Goal: Communication & Community: Answer question/provide support

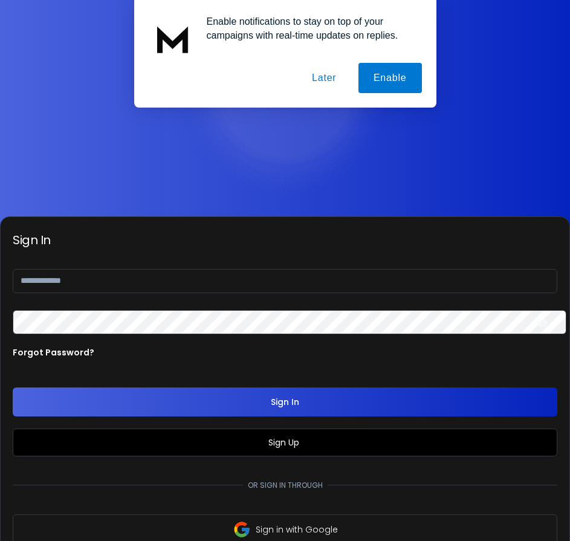
click at [293, 288] on input "email" at bounding box center [285, 281] width 545 height 24
type input "**********"
click at [513, 324] on icon at bounding box center [542, 323] width 8 height 8
click at [13, 387] on button "Sign In" at bounding box center [285, 401] width 545 height 29
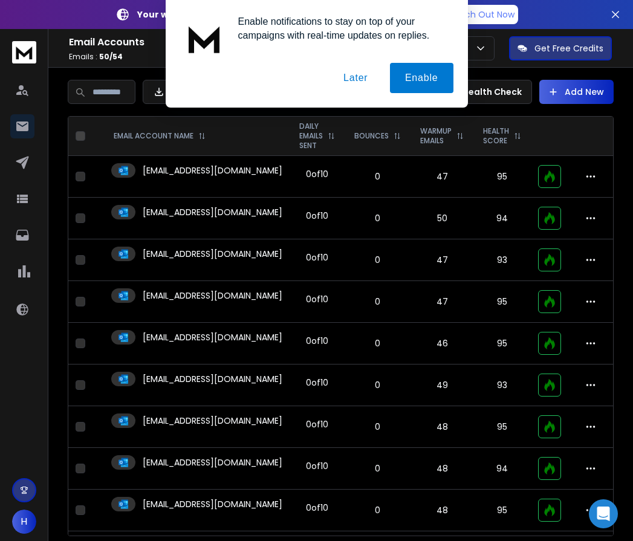
click at [358, 81] on button "Later" at bounding box center [355, 78] width 54 height 30
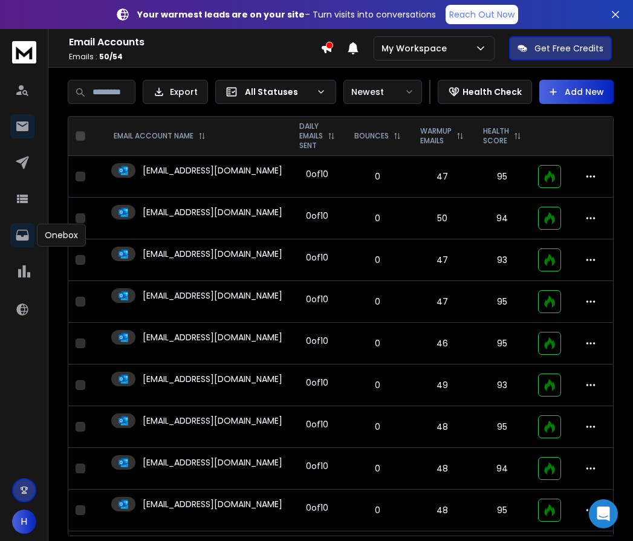
click at [20, 232] on icon at bounding box center [22, 235] width 15 height 15
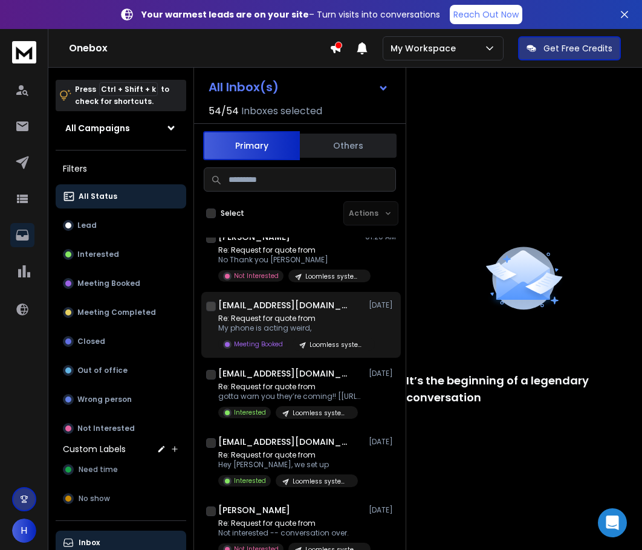
scroll to position [92, 0]
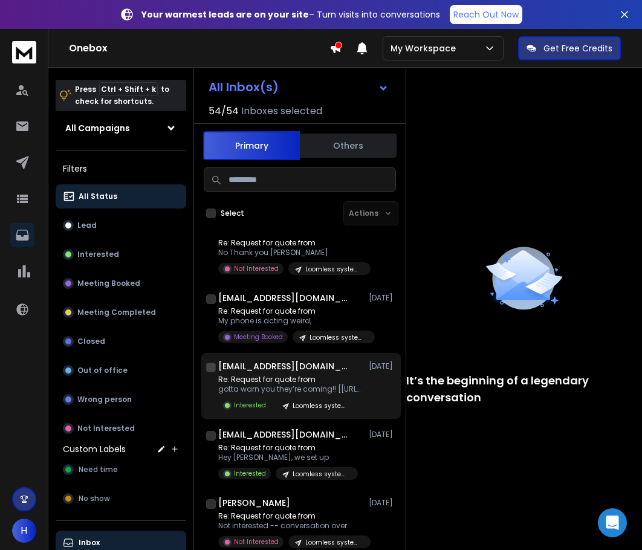
click at [290, 387] on p "gotta warn you they’re coming!! [[URL][DOMAIN_NAME]] On" at bounding box center [290, 389] width 145 height 10
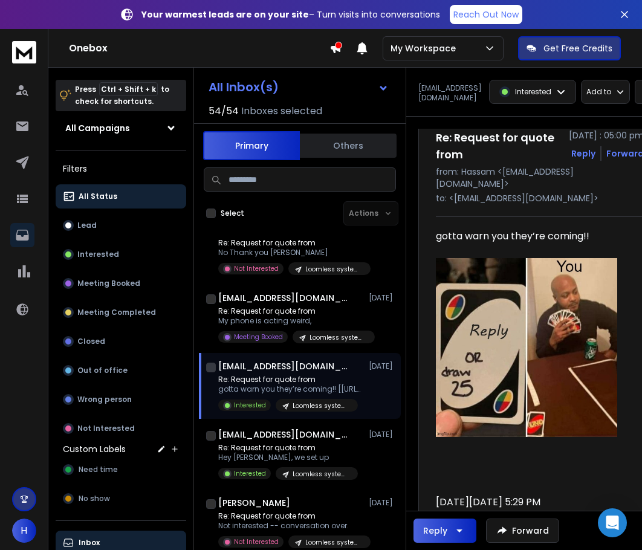
scroll to position [47, 0]
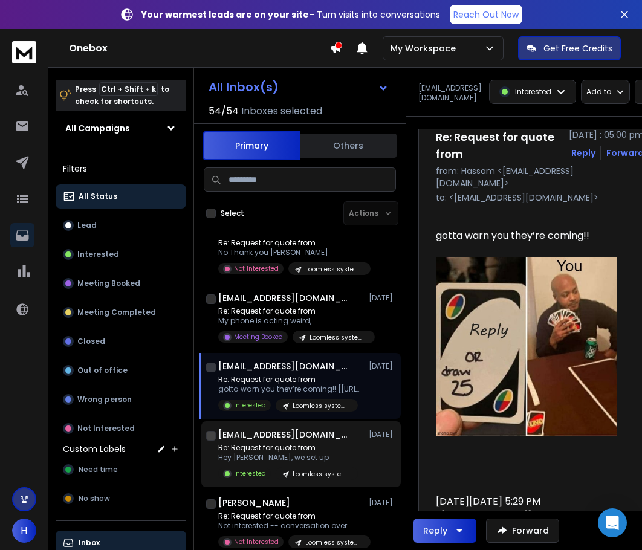
click at [335, 449] on p "Re: Request for quote from" at bounding box center [288, 448] width 140 height 10
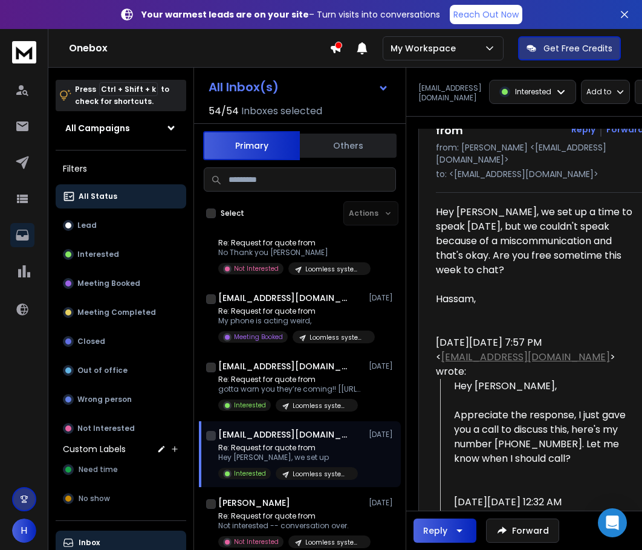
scroll to position [71, 0]
click at [446, 536] on div "Reply" at bounding box center [435, 531] width 24 height 12
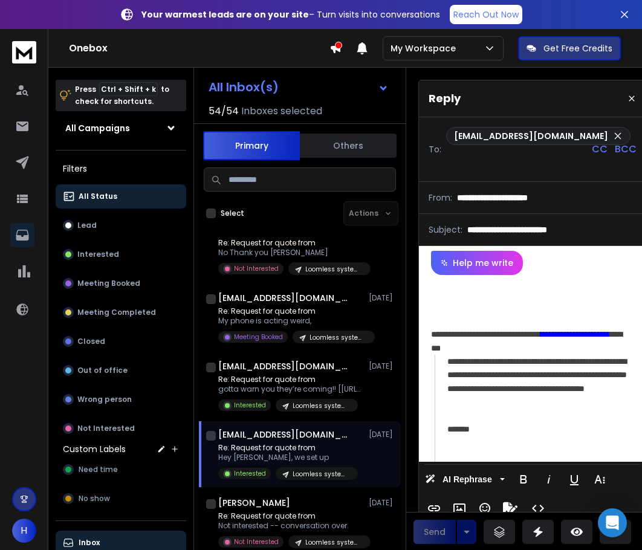
scroll to position [59, 0]
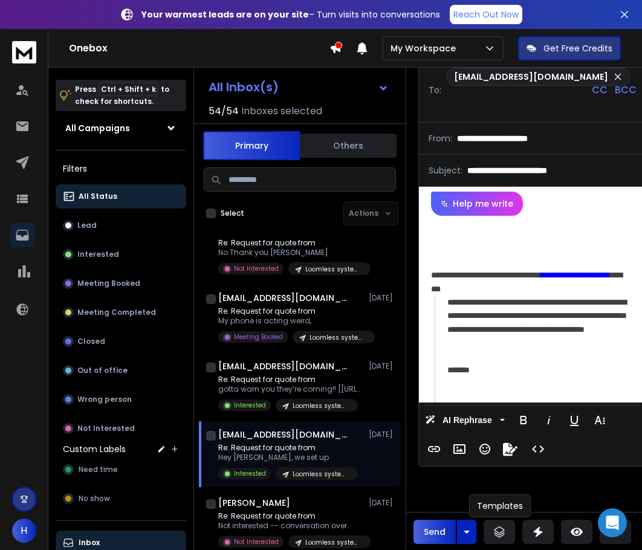
click at [492, 532] on button at bounding box center [499, 532] width 31 height 24
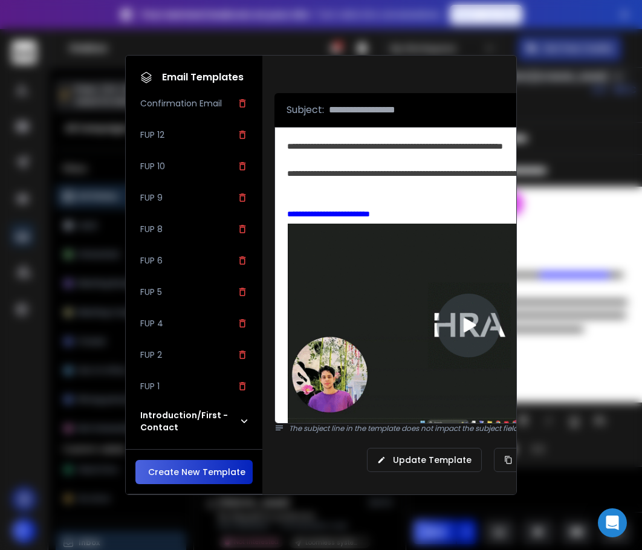
scroll to position [245, 0]
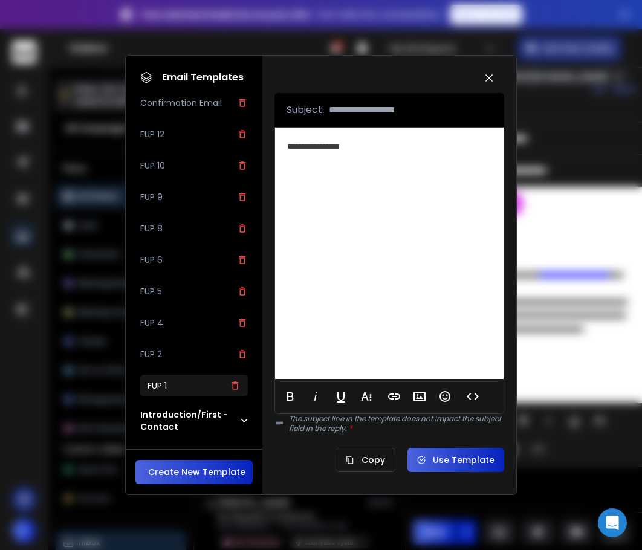
click at [435, 464] on button "Use Template" at bounding box center [455, 460] width 97 height 24
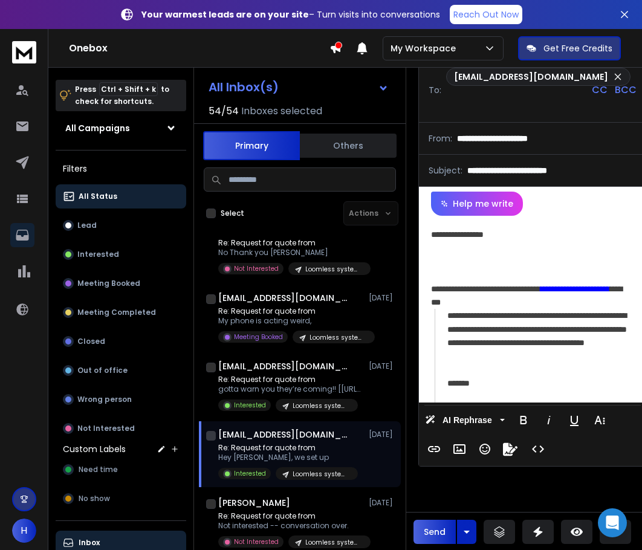
scroll to position [59, 0]
click at [433, 525] on button "Send" at bounding box center [434, 532] width 42 height 24
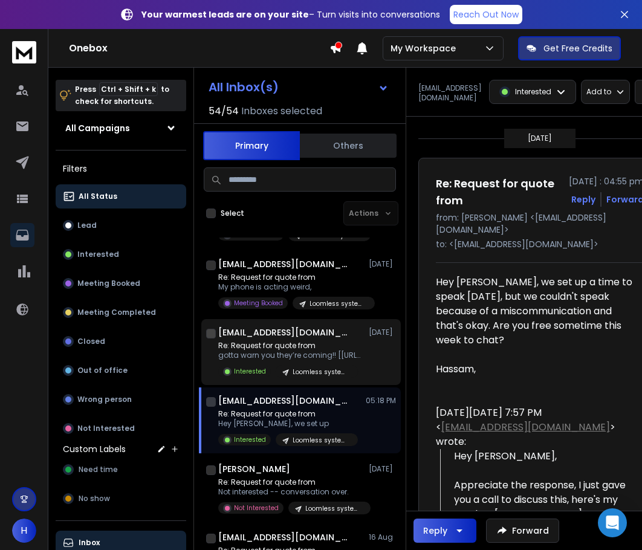
scroll to position [126, 0]
click at [352, 359] on p "gotta warn you they’re coming!! [[URL][DOMAIN_NAME]] On" at bounding box center [290, 355] width 145 height 10
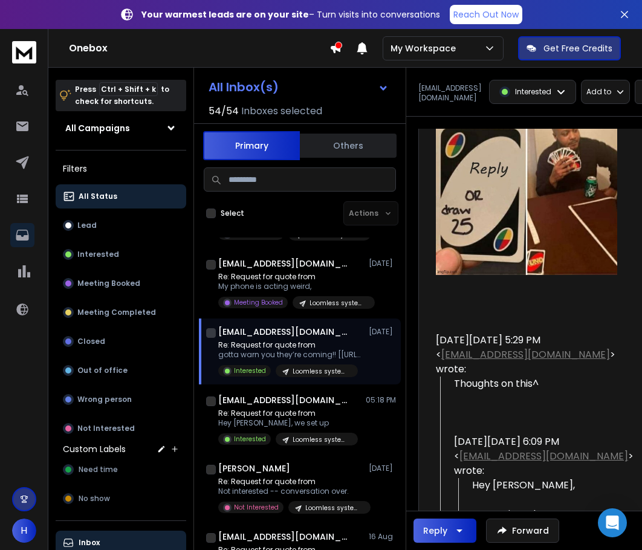
scroll to position [0, 0]
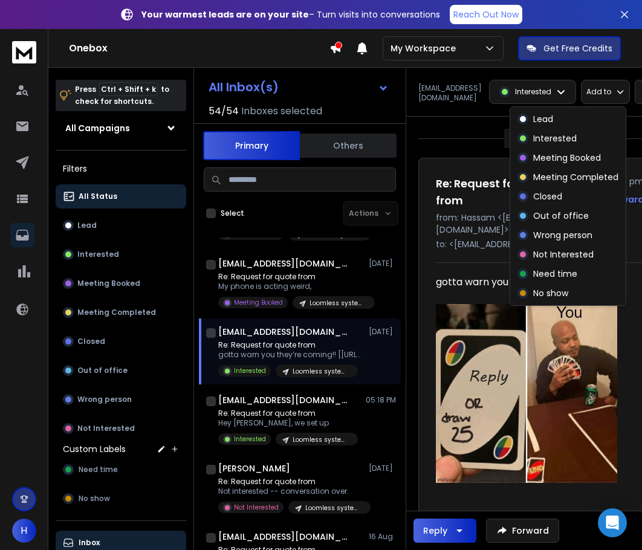
click at [566, 89] on icon at bounding box center [561, 92] width 10 height 10
click at [553, 257] on p "Not Interested" at bounding box center [563, 254] width 60 height 12
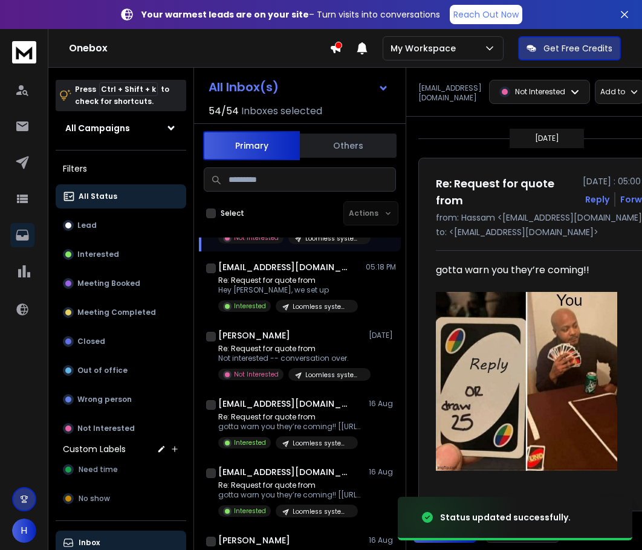
scroll to position [267, 0]
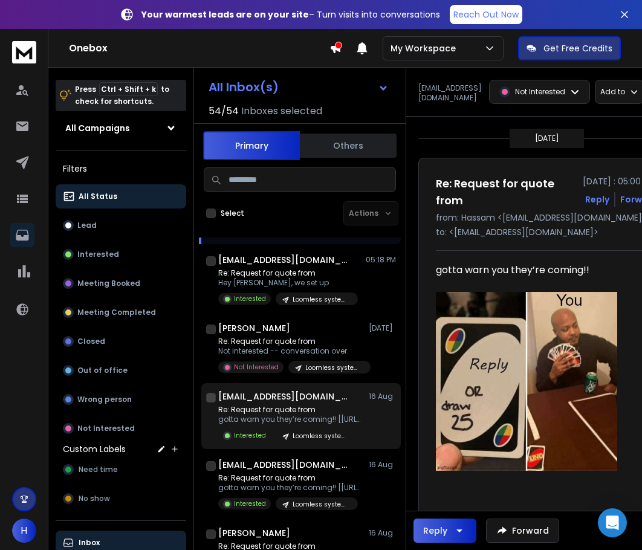
click at [360, 419] on p "gotta warn you they’re coming!! [[URL][DOMAIN_NAME]] On" at bounding box center [290, 420] width 145 height 10
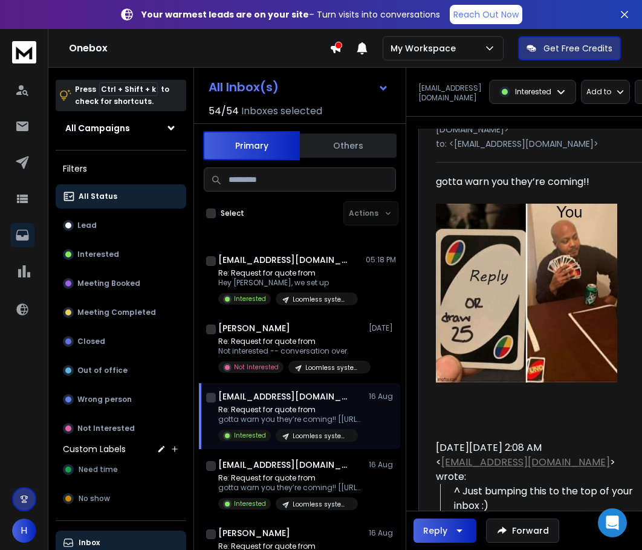
scroll to position [102, 0]
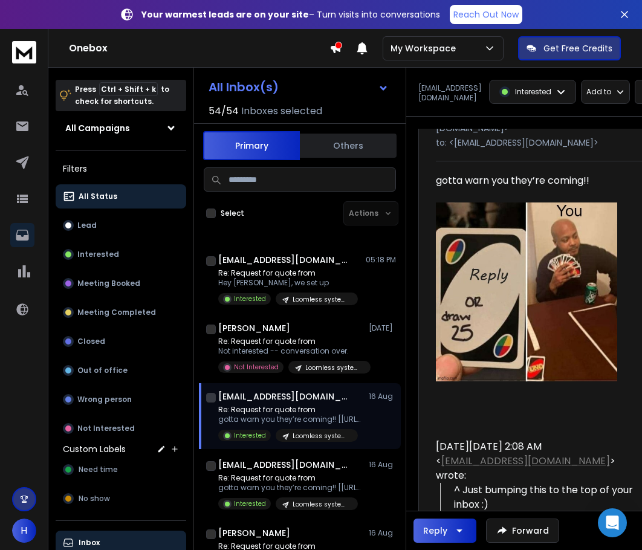
click at [437, 528] on div "Reply" at bounding box center [435, 531] width 24 height 12
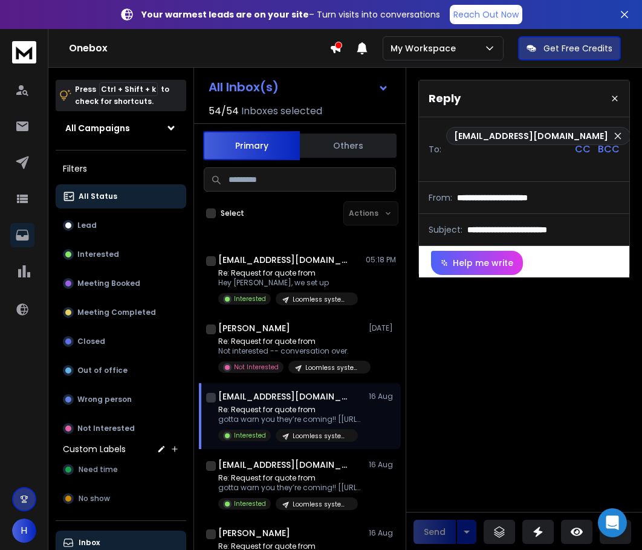
scroll to position [0, 0]
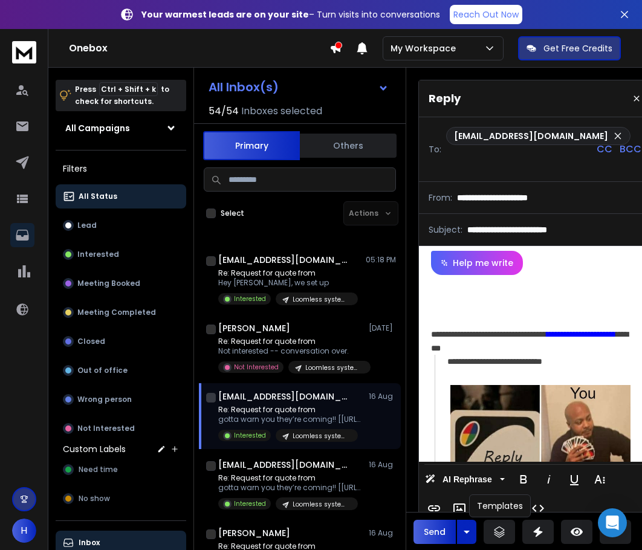
click at [499, 534] on icon at bounding box center [499, 532] width 12 height 12
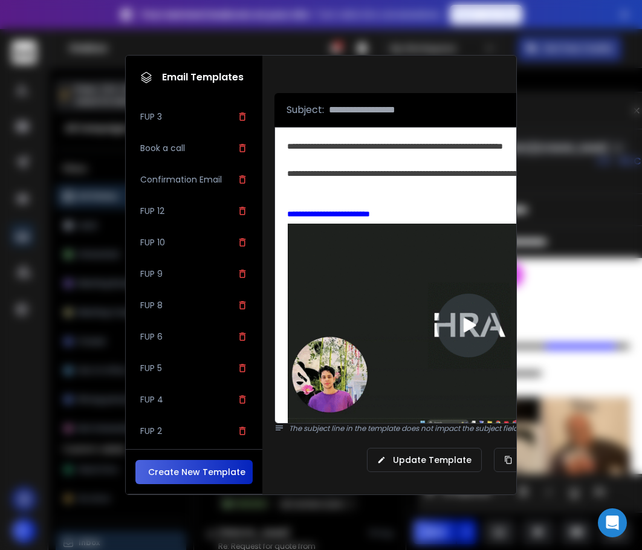
scroll to position [169, 0]
click at [177, 28] on div "FUP 4" at bounding box center [194, 22] width 93 height 12
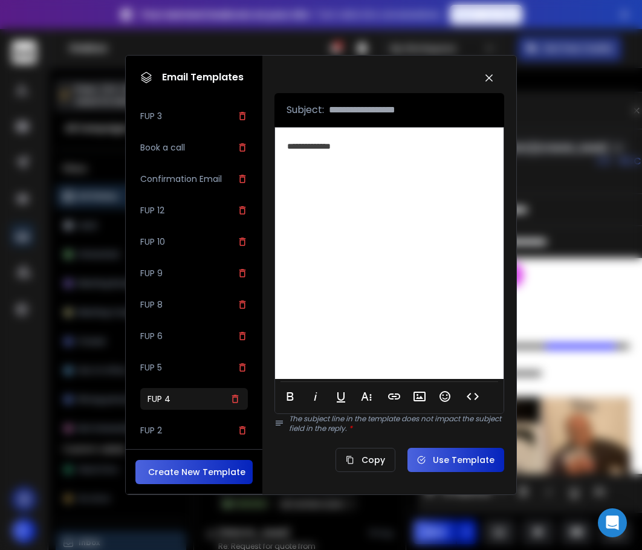
click at [433, 454] on button "Use Template" at bounding box center [455, 460] width 97 height 24
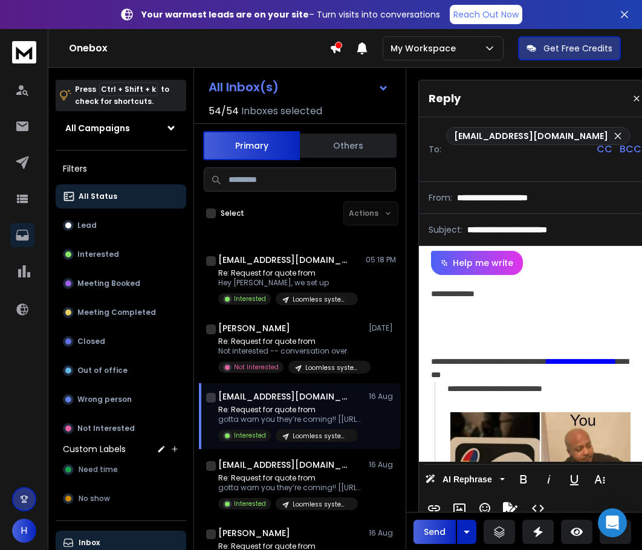
click at [427, 530] on button "Send" at bounding box center [434, 532] width 42 height 24
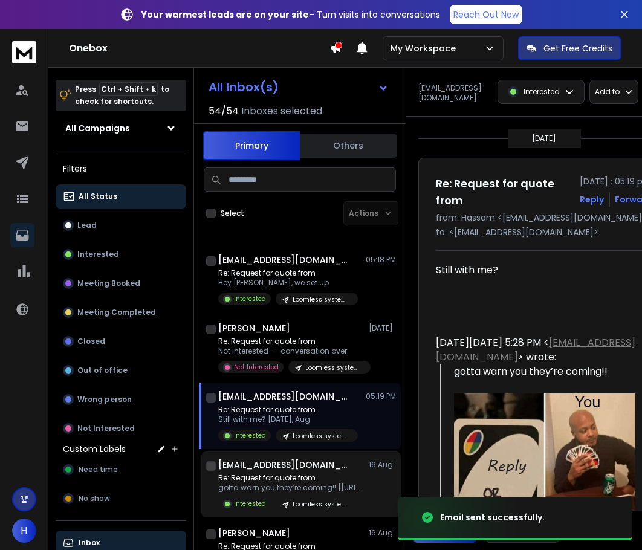
click at [308, 469] on h1 "[EMAIL_ADDRESS][DOMAIN_NAME]" at bounding box center [284, 465] width 133 height 12
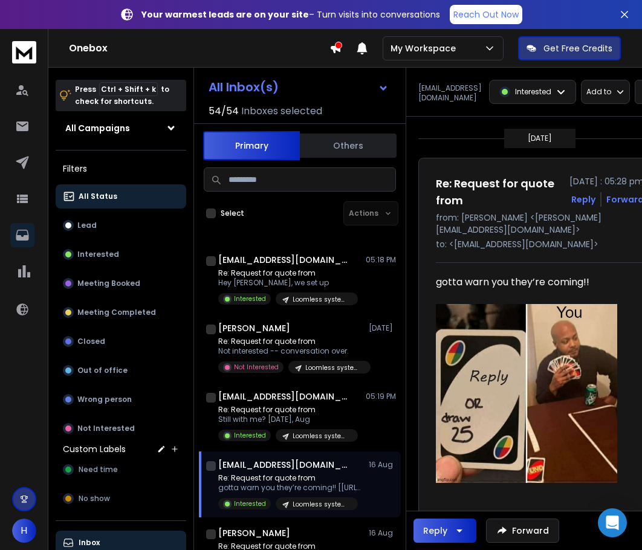
click at [432, 531] on div "Reply" at bounding box center [435, 531] width 24 height 12
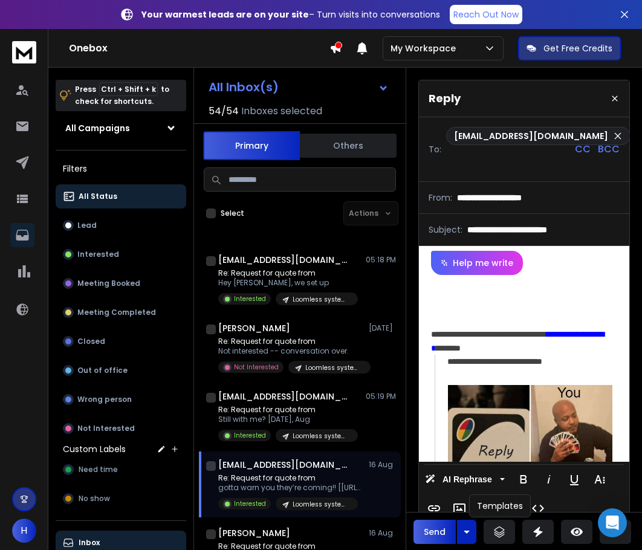
click at [496, 528] on icon at bounding box center [499, 532] width 12 height 12
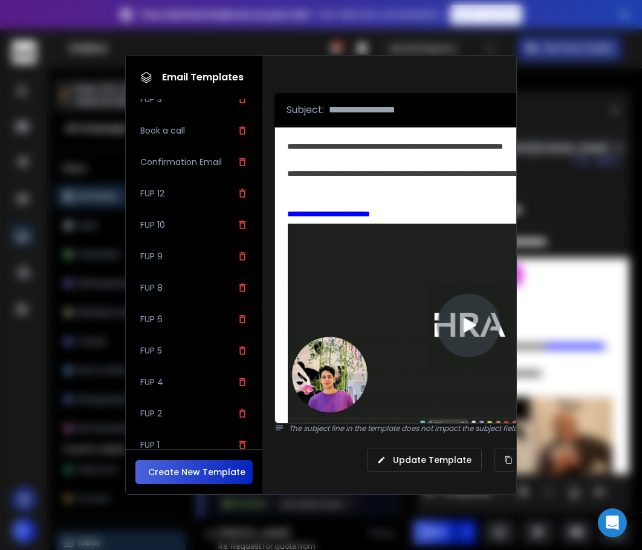
scroll to position [188, 0]
click at [169, 9] on div "FUP 4" at bounding box center [194, 3] width 93 height 12
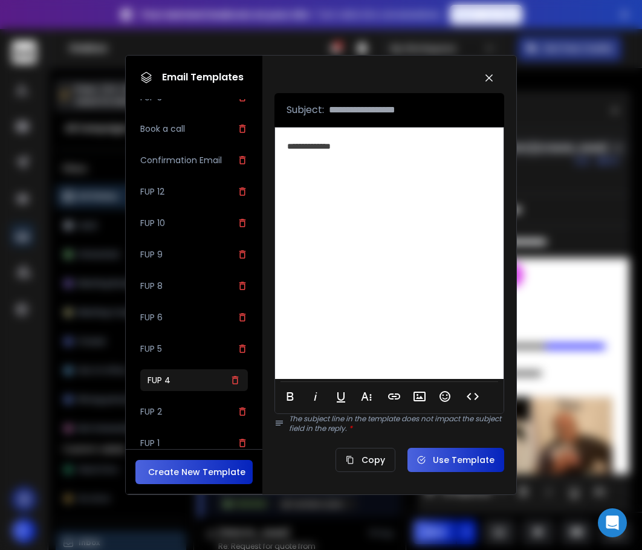
click at [444, 467] on button "Use Template" at bounding box center [455, 460] width 97 height 24
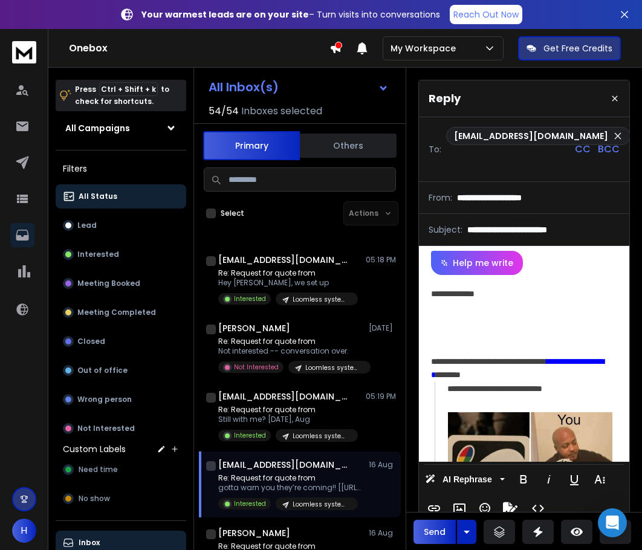
click at [438, 531] on button "Send" at bounding box center [434, 532] width 42 height 24
